Goal: Task Accomplishment & Management: Use online tool/utility

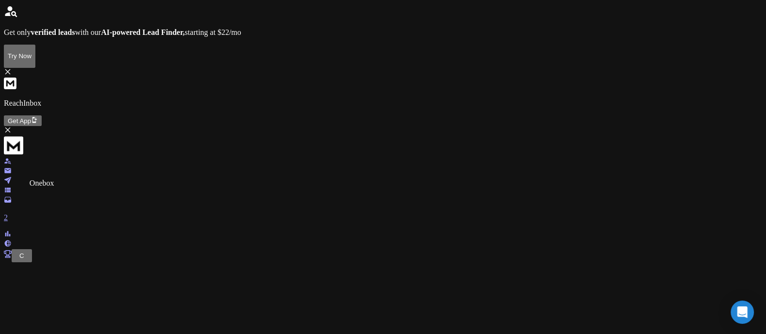
click at [11, 197] on icon at bounding box center [7, 200] width 7 height 6
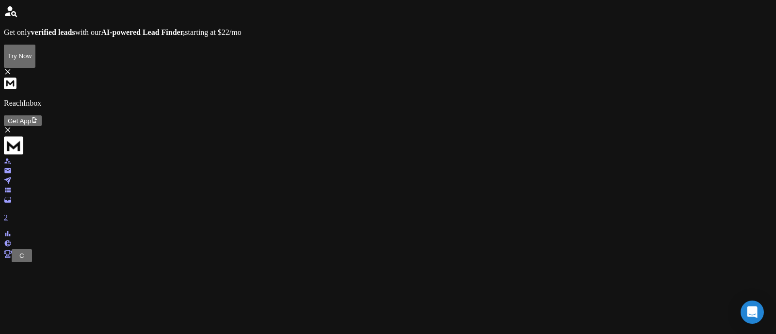
drag, startPoint x: 102, startPoint y: 309, endPoint x: 105, endPoint y: 321, distance: 12.0
